Goal: Task Accomplishment & Management: Manage account settings

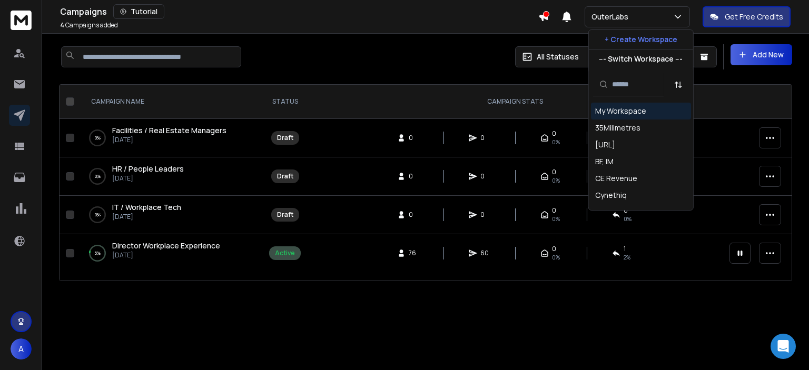
click at [403, 68] on div at bounding box center [242, 56] width 367 height 25
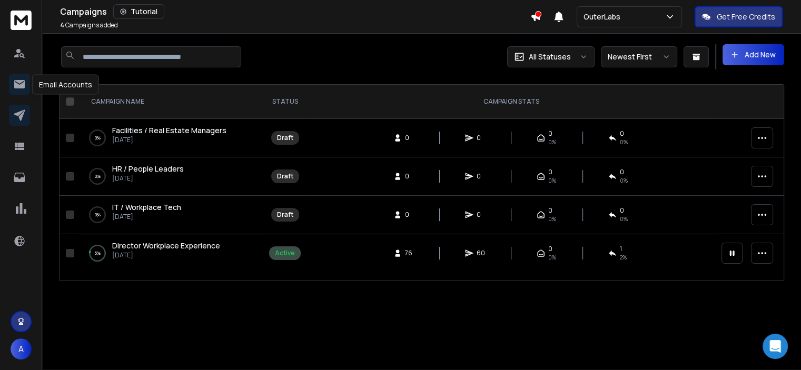
click at [21, 82] on icon at bounding box center [19, 84] width 11 height 8
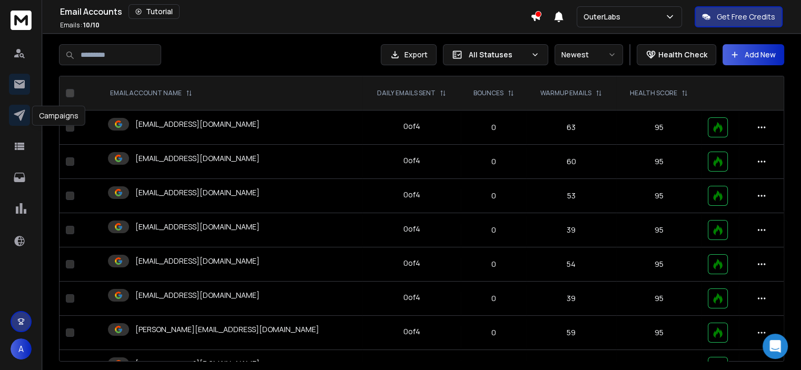
click at [17, 111] on icon at bounding box center [19, 115] width 13 height 13
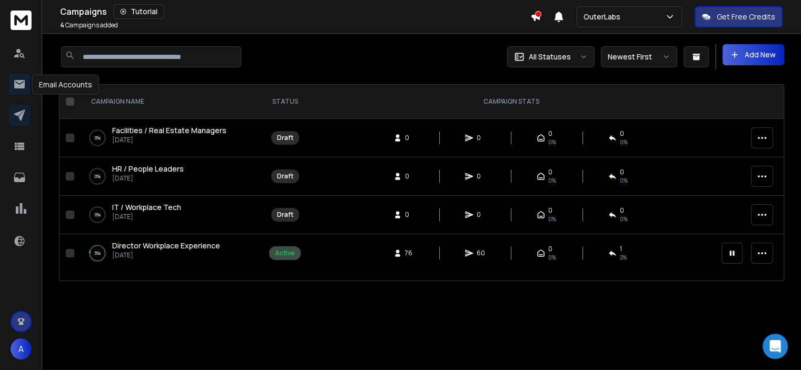
click at [23, 80] on icon at bounding box center [19, 84] width 11 height 8
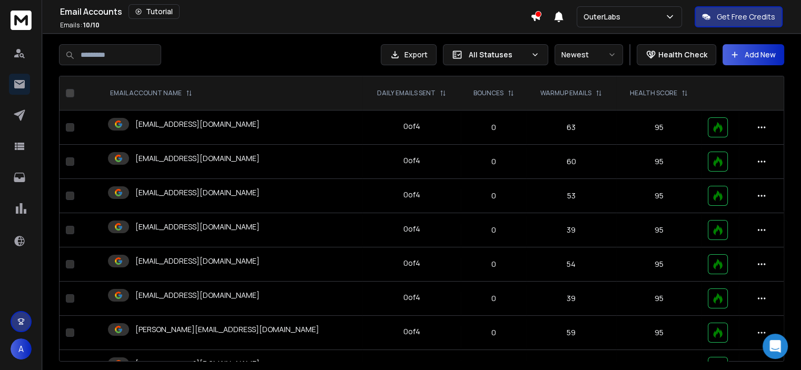
click at [260, 122] on p "[EMAIL_ADDRESS][DOMAIN_NAME]" at bounding box center [197, 124] width 124 height 11
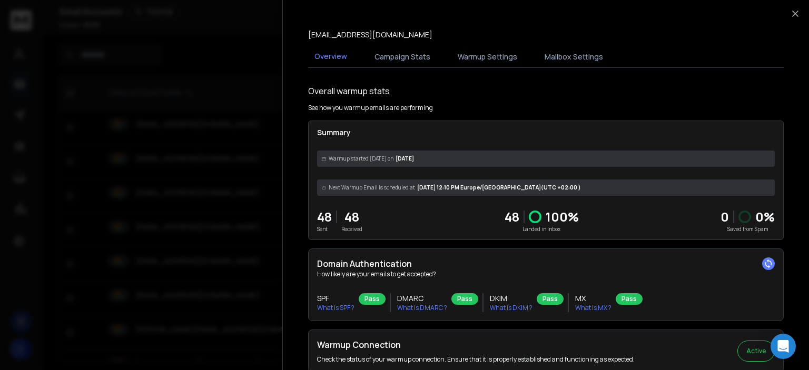
click at [180, 84] on div at bounding box center [404, 185] width 809 height 370
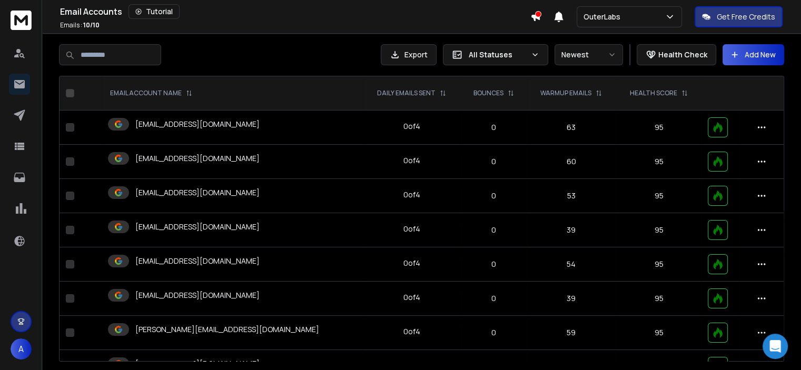
click at [170, 119] on p "[EMAIL_ADDRESS][DOMAIN_NAME]" at bounding box center [197, 124] width 124 height 11
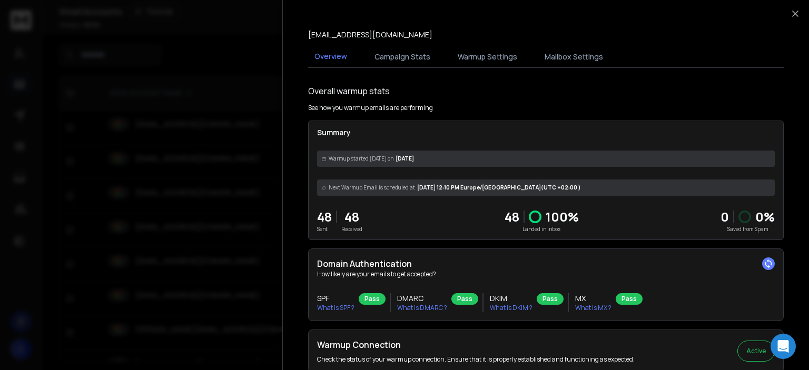
click at [471, 53] on button "Warmup Settings" at bounding box center [487, 56] width 72 height 23
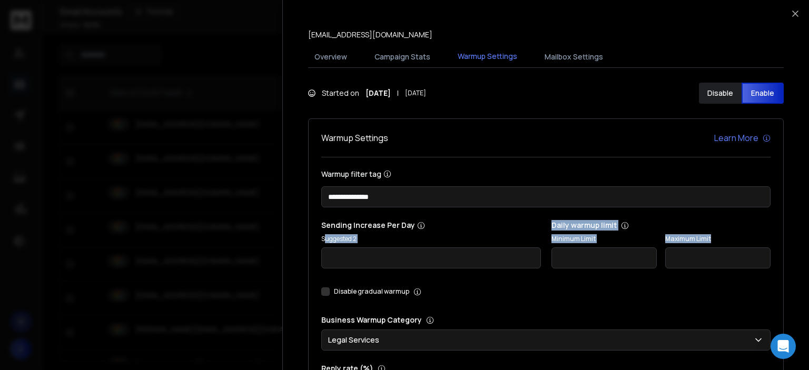
drag, startPoint x: 323, startPoint y: 239, endPoint x: 728, endPoint y: 241, distance: 404.5
click at [728, 241] on div "Sending Increase Per Day Suggested 2 * Daily warmup limit Minimum Limit * Maxim…" at bounding box center [545, 244] width 449 height 48
click at [672, 217] on form "**********" at bounding box center [545, 371] width 449 height 479
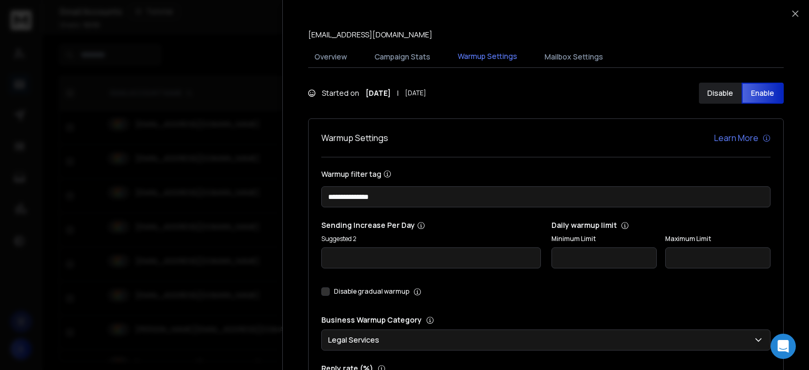
click at [564, 55] on button "Mailbox Settings" at bounding box center [573, 56] width 71 height 23
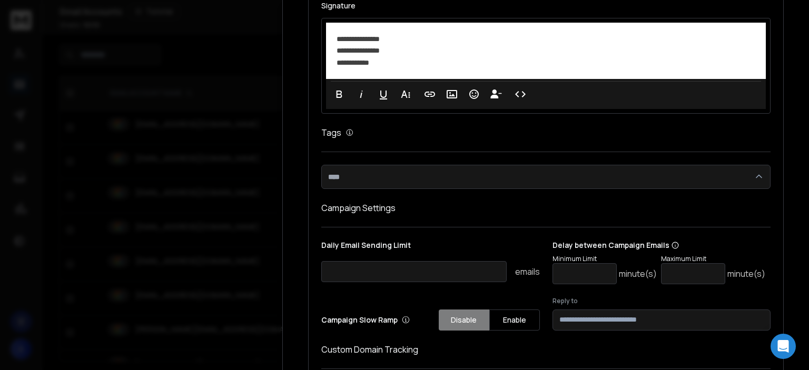
scroll to position [351, 0]
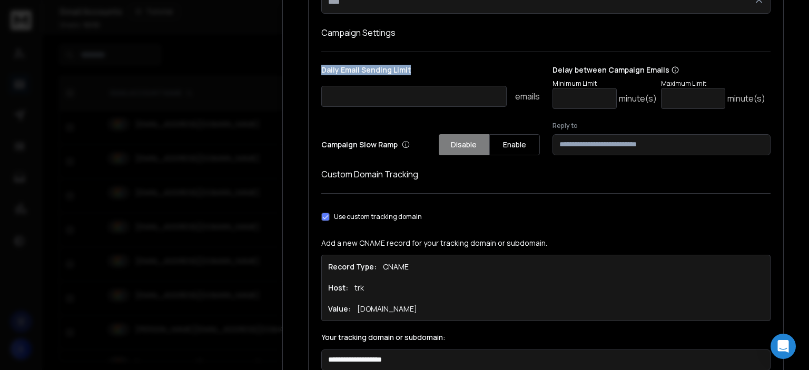
drag, startPoint x: 323, startPoint y: 69, endPoint x: 442, endPoint y: 69, distance: 119.5
click at [442, 69] on p "Daily Email Sending Limit" at bounding box center [430, 72] width 219 height 15
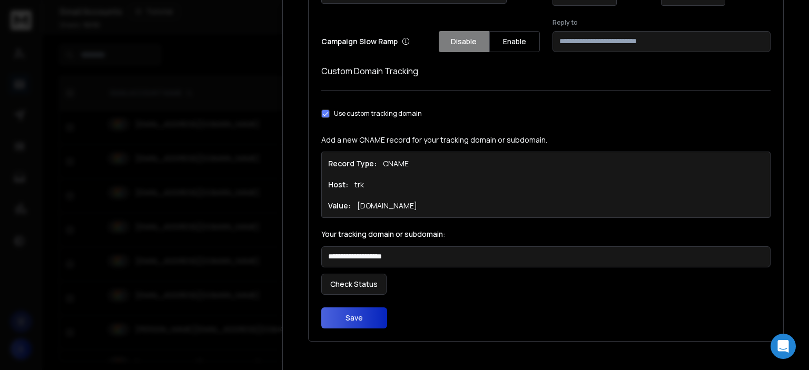
click at [177, 182] on div at bounding box center [404, 185] width 809 height 370
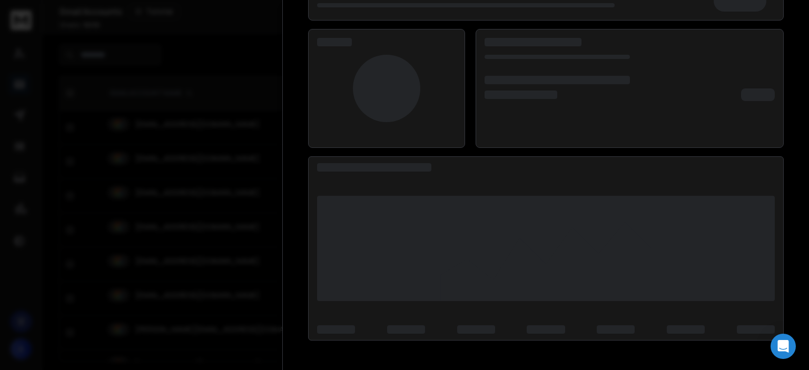
scroll to position [175, 0]
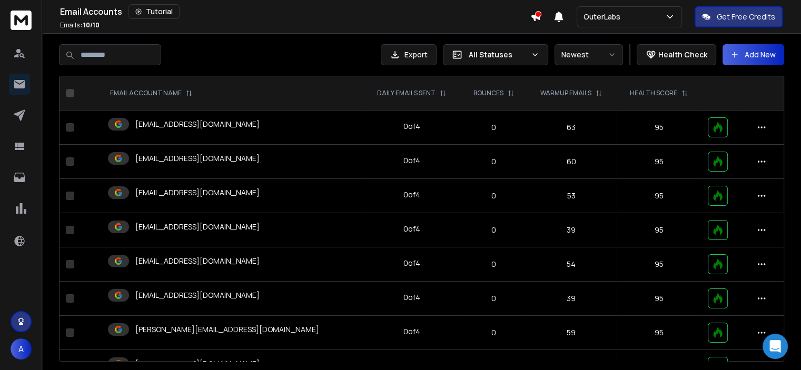
click at [236, 227] on p "[EMAIL_ADDRESS][DOMAIN_NAME]" at bounding box center [197, 227] width 124 height 11
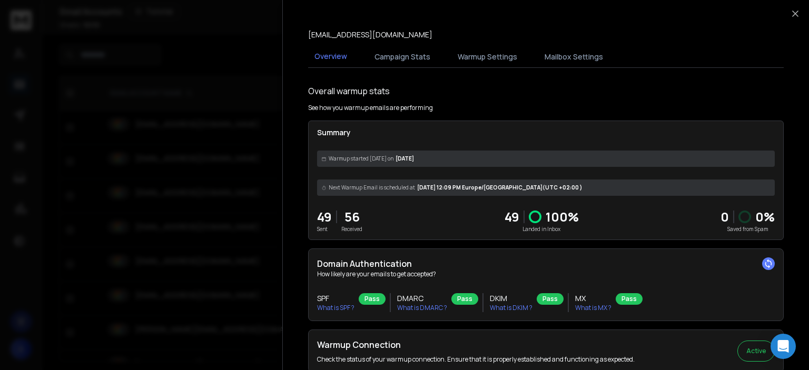
click at [574, 50] on button "Mailbox Settings" at bounding box center [573, 56] width 71 height 23
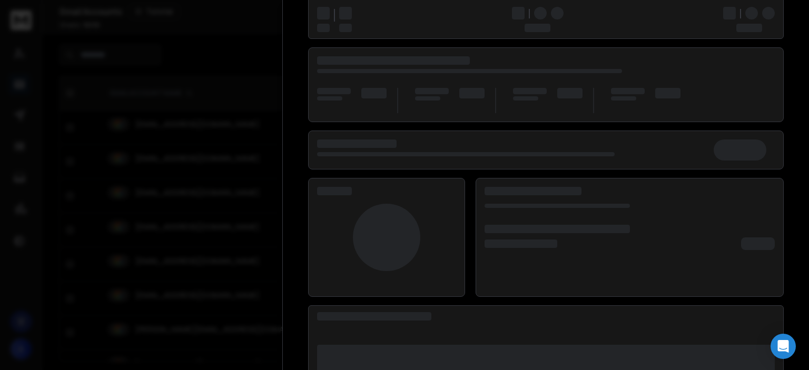
click at [204, 164] on div at bounding box center [404, 185] width 809 height 370
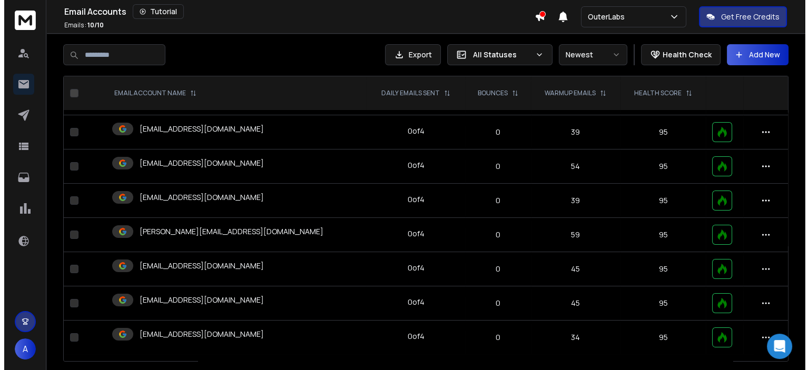
scroll to position [97, 0]
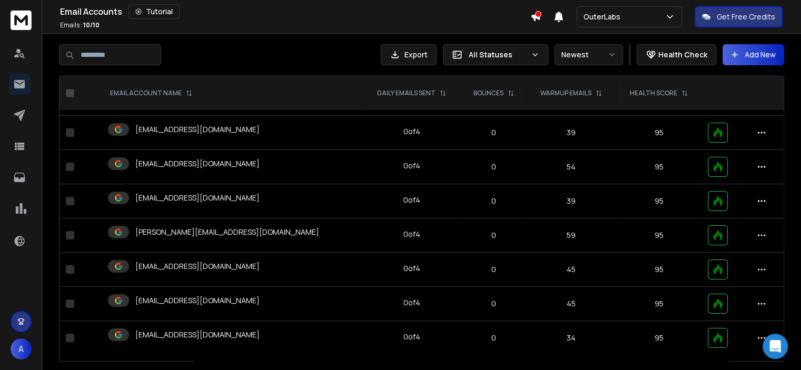
click at [193, 197] on p "[EMAIL_ADDRESS][DOMAIN_NAME]" at bounding box center [197, 198] width 124 height 11
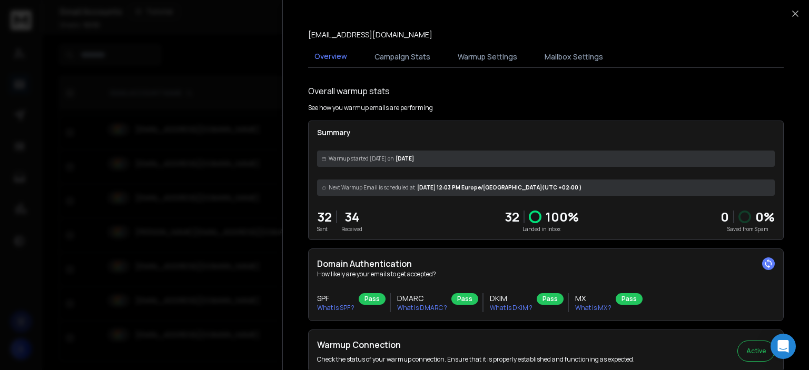
click at [556, 55] on button "Mailbox Settings" at bounding box center [573, 56] width 71 height 23
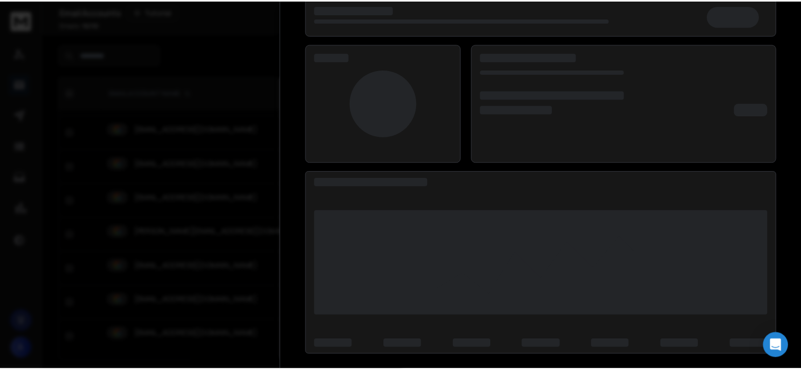
scroll to position [175, 0]
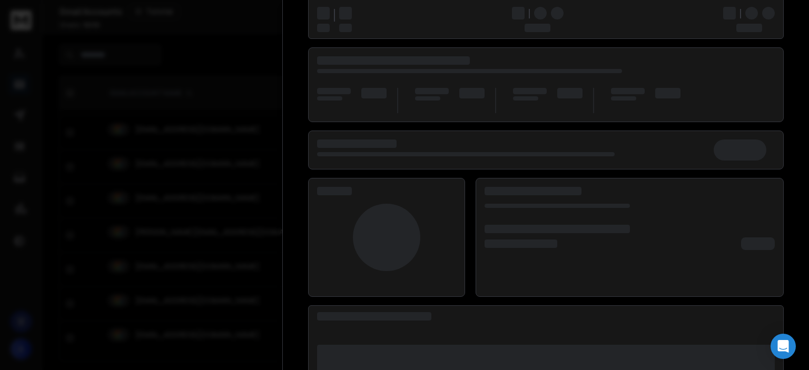
click at [185, 206] on div at bounding box center [404, 185] width 809 height 370
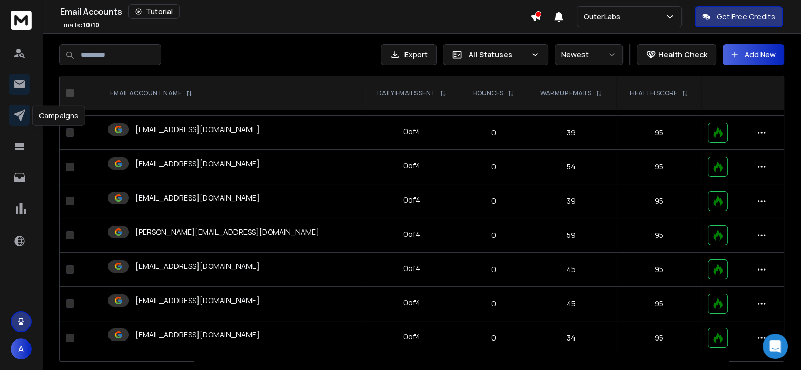
click at [18, 109] on icon at bounding box center [19, 115] width 13 height 13
